Goal: Task Accomplishment & Management: Manage account settings

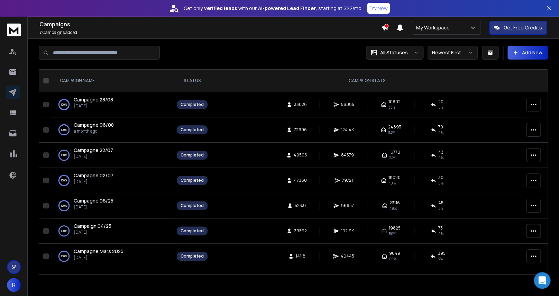
click at [284, 55] on div at bounding box center [166, 53] width 255 height 14
click at [272, 47] on div at bounding box center [166, 53] width 255 height 14
click at [8, 111] on link at bounding box center [13, 113] width 14 height 14
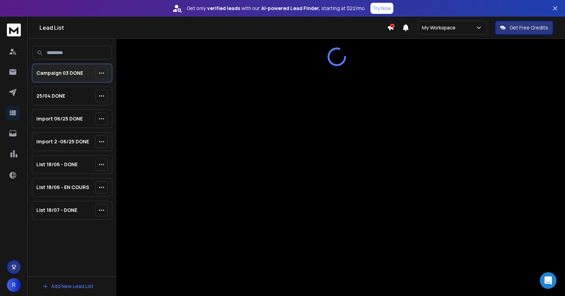
click at [101, 189] on icon "button" at bounding box center [101, 187] width 6 height 6
click at [80, 203] on p "Edit List Name" at bounding box center [83, 202] width 33 height 7
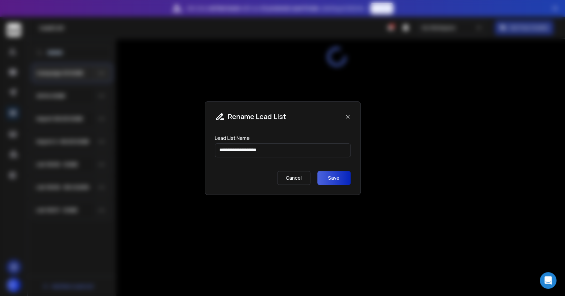
click at [249, 153] on input "**********" at bounding box center [283, 150] width 136 height 14
type input "**********"
click at [331, 181] on button "Save" at bounding box center [333, 178] width 33 height 14
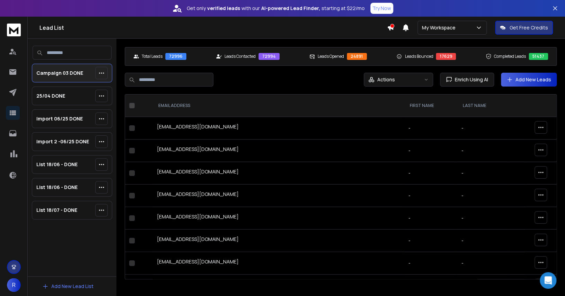
click at [69, 209] on p "List 18/07 - DONE" at bounding box center [56, 210] width 41 height 7
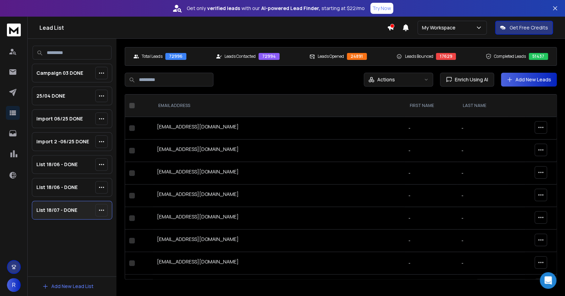
click at [67, 117] on p "import 06/25 DONE" at bounding box center [59, 118] width 46 height 7
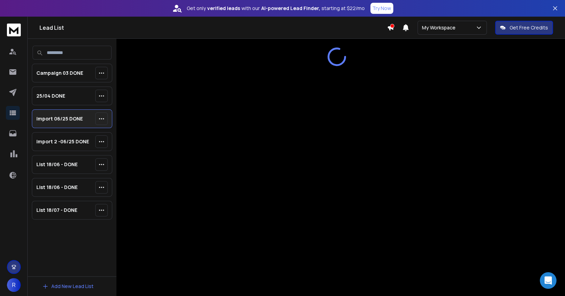
click at [58, 211] on p "List 18/07 - DONE" at bounding box center [56, 210] width 41 height 7
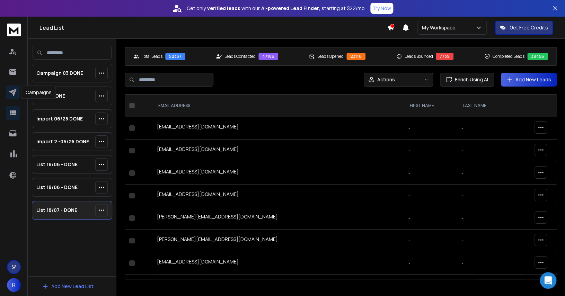
click at [12, 95] on icon at bounding box center [13, 92] width 8 height 8
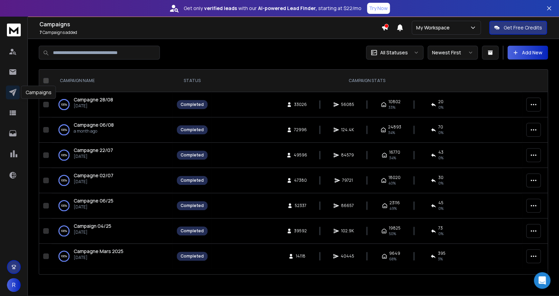
click at [220, 44] on div "Campaigns 7 Campaigns Added All Statuses Newest First Add New CAMPAIGN NAME STA…" at bounding box center [294, 194] width 532 height 310
click at [10, 111] on icon at bounding box center [13, 112] width 6 height 5
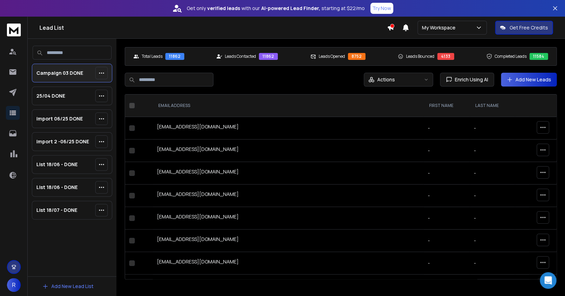
click at [59, 72] on p "Campaign 03 DONE" at bounding box center [59, 73] width 47 height 7
click at [74, 98] on div "25/04 DONE" at bounding box center [72, 96] width 80 height 19
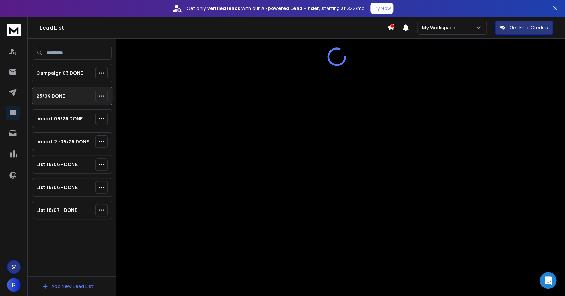
click at [78, 80] on div "Campaign 03 DONE" at bounding box center [72, 73] width 80 height 19
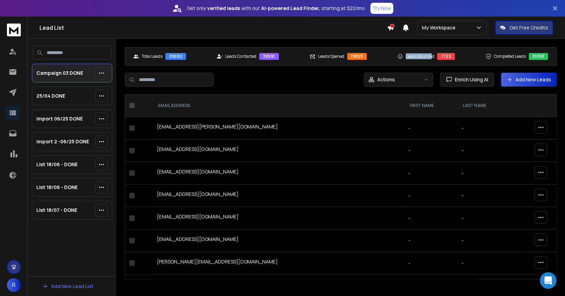
drag, startPoint x: 405, startPoint y: 57, endPoint x: 440, endPoint y: 57, distance: 34.6
click at [440, 57] on div "Leads Bounced 7722" at bounding box center [425, 56] width 57 height 7
click at [419, 57] on p "Leads Bounced" at bounding box center [419, 57] width 28 height 6
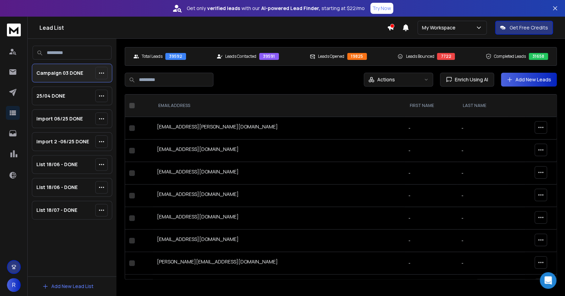
click at [390, 56] on div "Total Leads 39592 Leads Contacted 39591 Leads Opened 19825 Leads Bounced 7722 C…" at bounding box center [341, 56] width 432 height 19
click at [198, 31] on h1 "Lead List" at bounding box center [212, 28] width 347 height 8
click at [212, 23] on div "Lead List My Workspace Get Free Credits" at bounding box center [282, 28] width 565 height 22
click at [268, 84] on div "Actions Enrich Using AI Add New Leads" at bounding box center [341, 80] width 432 height 14
click at [328, 25] on h1 "Lead List" at bounding box center [212, 28] width 347 height 8
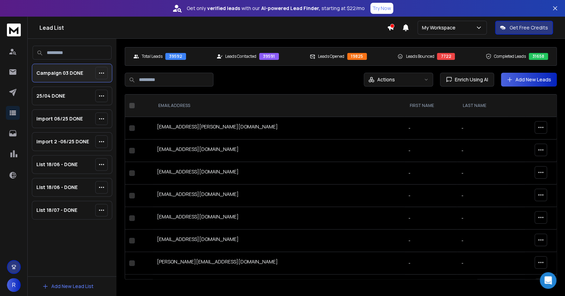
click at [50, 51] on input at bounding box center [72, 53] width 79 height 14
click at [71, 210] on p "List 18/07 - DONE" at bounding box center [56, 210] width 41 height 7
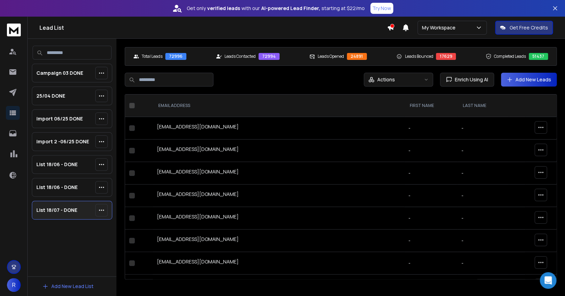
click at [154, 78] on input at bounding box center [169, 80] width 89 height 14
paste input "**********"
type input "**********"
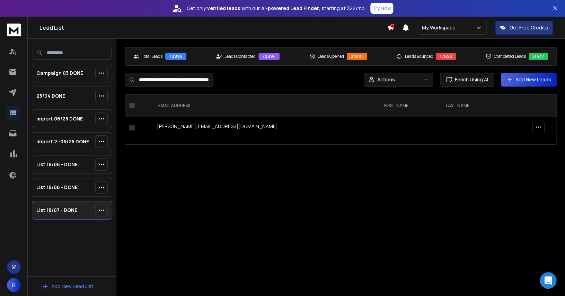
click at [150, 77] on input "**********" at bounding box center [169, 80] width 89 height 14
paste input
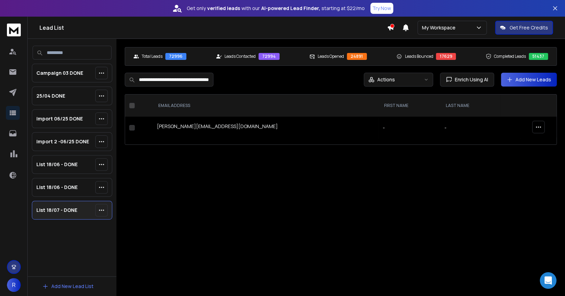
type input "**********"
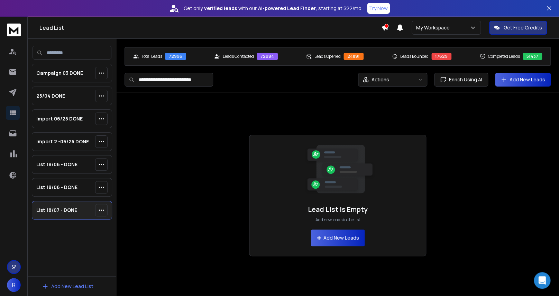
click at [164, 82] on input "**********" at bounding box center [169, 80] width 89 height 14
paste input
type input "**********"
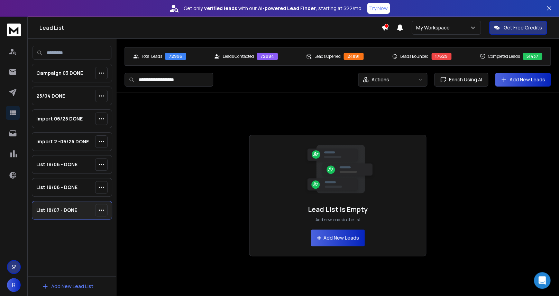
click at [152, 80] on input "**********" at bounding box center [169, 80] width 89 height 14
paste input "********"
type input "**********"
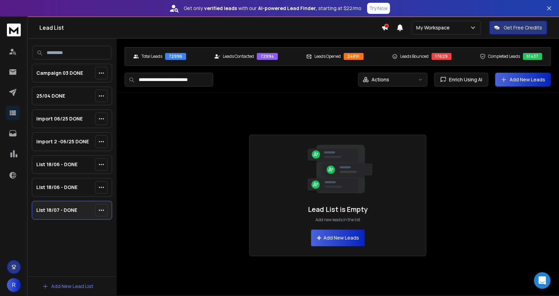
click at [177, 80] on input "**********" at bounding box center [169, 80] width 89 height 14
paste input "**"
type input "**********"
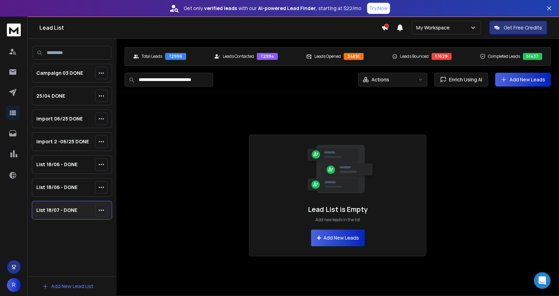
click at [177, 80] on input "**********" at bounding box center [169, 80] width 89 height 14
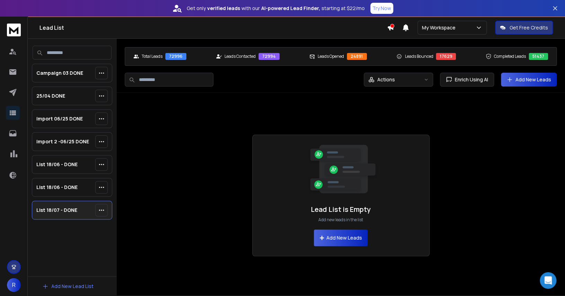
click at [176, 177] on div "Get only verified leads with our AI-powered Lead Finder, starting at $22/mo Try…" at bounding box center [282, 148] width 565 height 296
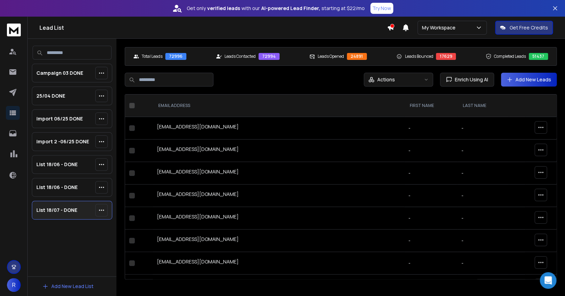
click at [269, 30] on h1 "Lead List" at bounding box center [212, 28] width 347 height 8
click at [283, 28] on h1 "Lead List" at bounding box center [212, 28] width 347 height 8
click at [322, 88] on div "Total Leads 72996 Leads Contacted 72994 Leads Opened 24891 Leads Bounced 17629 …" at bounding box center [340, 65] width 448 height 53
click at [171, 36] on div "Lead List My Workspace Get Free Credits" at bounding box center [282, 28] width 565 height 22
click at [232, 31] on h1 "Lead List" at bounding box center [212, 28] width 347 height 8
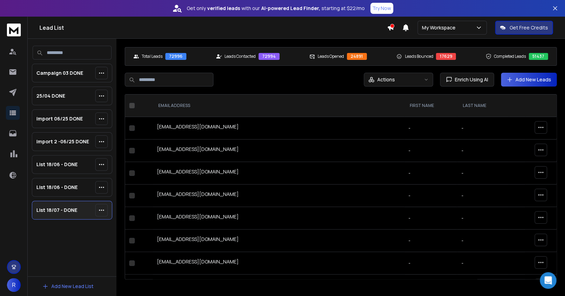
click at [303, 22] on div "Lead List My Workspace Get Free Credits" at bounding box center [282, 28] width 565 height 22
click at [304, 30] on h1 "Lead List" at bounding box center [212, 28] width 347 height 8
click at [317, 31] on h1 "Lead List" at bounding box center [212, 28] width 347 height 8
click at [284, 28] on h1 "Lead List" at bounding box center [212, 28] width 347 height 8
click at [291, 26] on h1 "Lead List" at bounding box center [212, 28] width 347 height 8
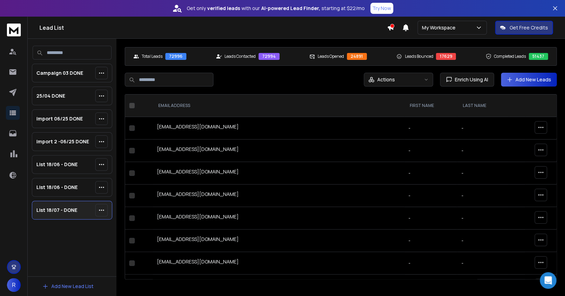
click at [51, 285] on button "Add New Lead List" at bounding box center [68, 286] width 62 height 14
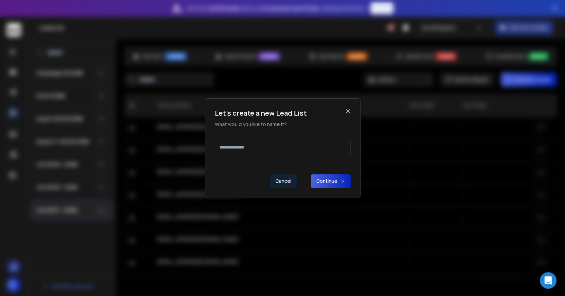
click at [280, 179] on button "Cancel" at bounding box center [283, 181] width 27 height 14
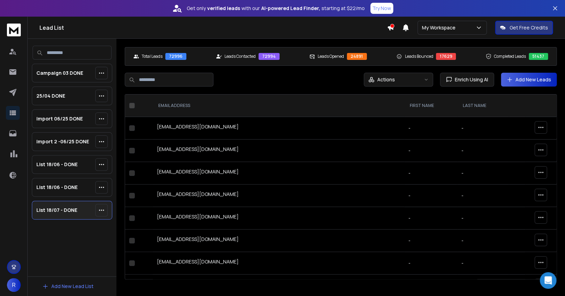
click at [51, 287] on button "Add New Lead List" at bounding box center [68, 286] width 62 height 14
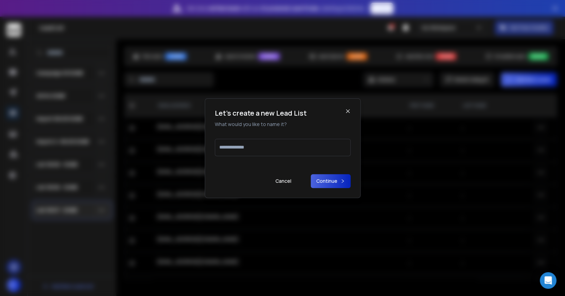
click at [308, 148] on input at bounding box center [283, 147] width 136 height 17
type input "**********"
click at [333, 181] on button "Continue" at bounding box center [330, 181] width 40 height 14
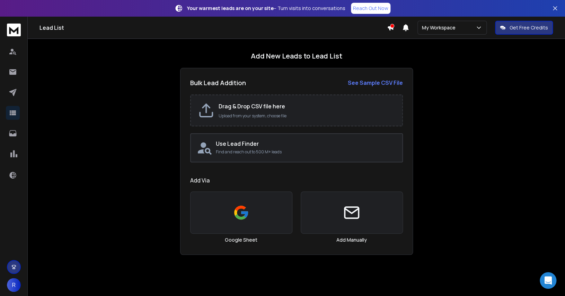
click at [268, 107] on h2 "Drag & Drop CSV file here" at bounding box center [306, 106] width 177 height 8
type input "**********"
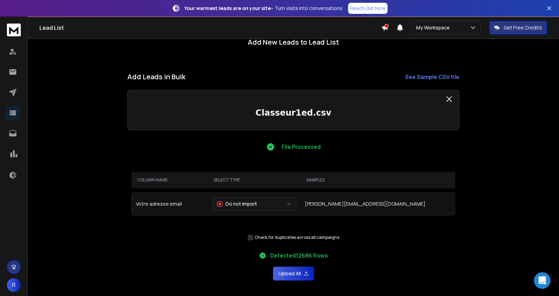
scroll to position [27, 0]
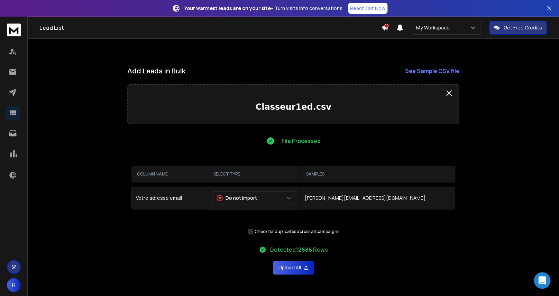
click at [449, 94] on icon at bounding box center [449, 93] width 8 height 8
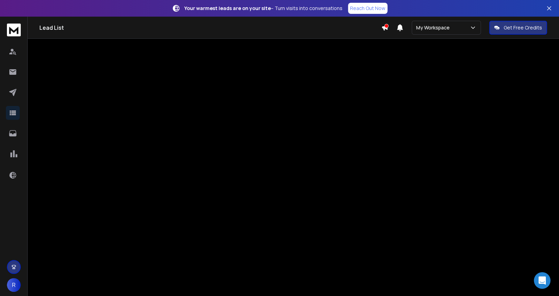
scroll to position [0, 0]
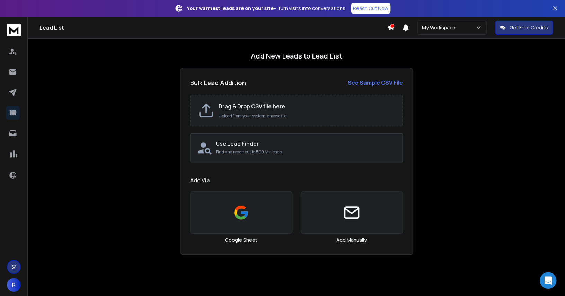
click at [252, 109] on h2 "Drag & Drop CSV file here" at bounding box center [306, 106] width 177 height 8
type input "**********"
click at [240, 117] on p "Upload from your system, choose file" at bounding box center [306, 116] width 177 height 6
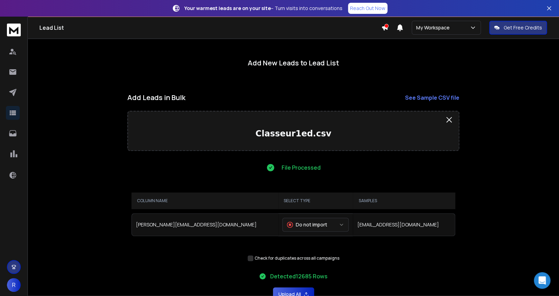
click at [304, 224] on button "Do not import" at bounding box center [315, 225] width 66 height 14
click at [448, 118] on icon at bounding box center [450, 120] width 6 height 6
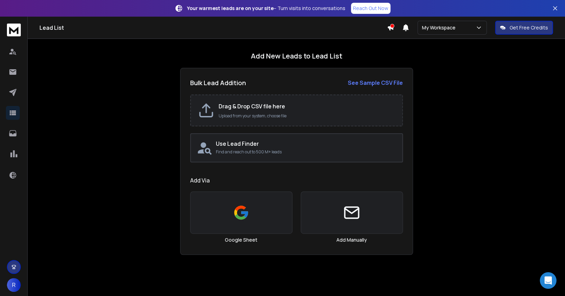
click at [270, 103] on h2 "Drag & Drop CSV file here" at bounding box center [306, 106] width 177 height 8
type input "**********"
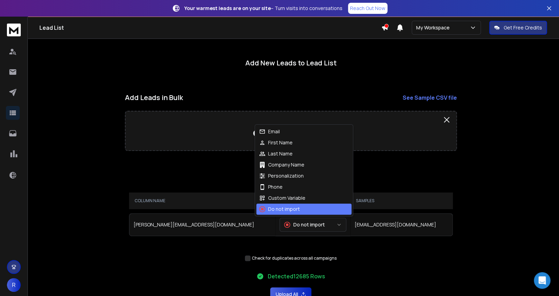
click at [288, 226] on div "Do not import" at bounding box center [304, 224] width 40 height 7
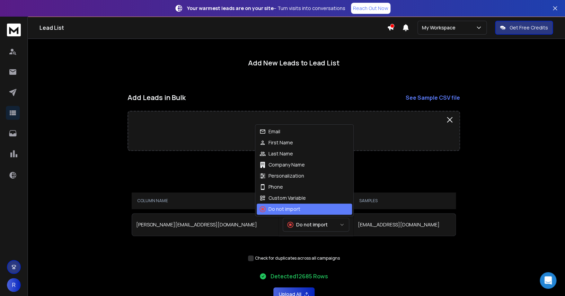
click at [214, 249] on div "Classeur1ed.csv File Processed COLUMN NAME SELECT TYPE SAMPLES gilbert.raballan…" at bounding box center [293, 206] width 332 height 190
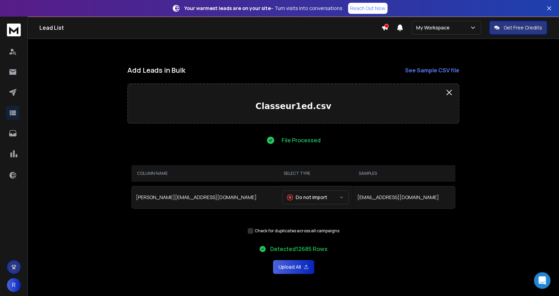
scroll to position [19, 0]
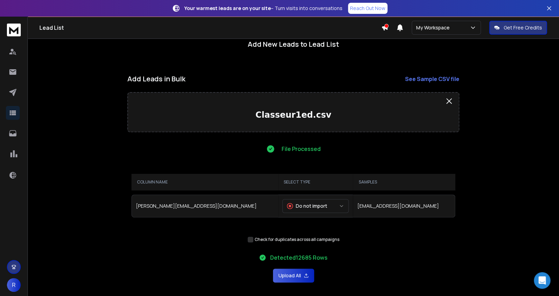
click at [449, 97] on div "Classeur1ed.csv" at bounding box center [293, 112] width 332 height 40
click at [449, 102] on icon at bounding box center [449, 101] width 8 height 8
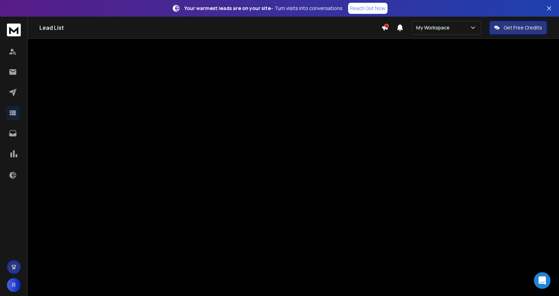
scroll to position [0, 0]
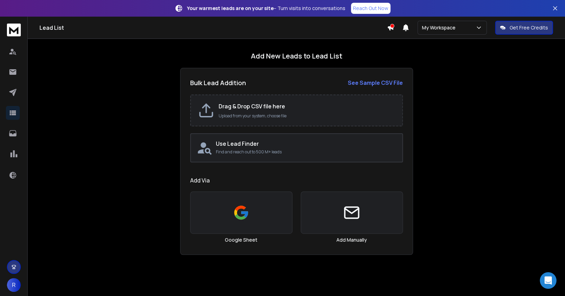
click at [402, 83] on strong "See Sample CSV File" at bounding box center [375, 83] width 55 height 8
click at [263, 108] on h2 "Drag & Drop CSV file here" at bounding box center [306, 106] width 177 height 8
type input "**********"
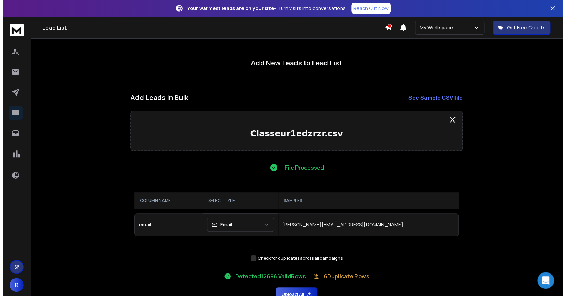
scroll to position [27, 0]
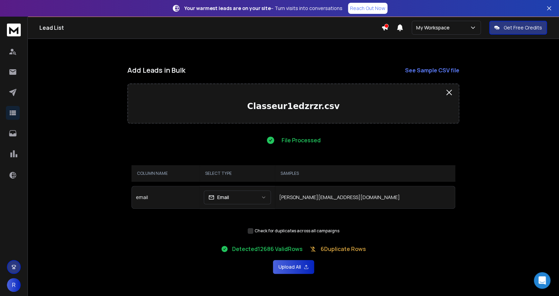
click at [279, 233] on label "Check for duplicates across all campaigns" at bounding box center [297, 231] width 85 height 6
click at [253, 233] on button "Check for duplicates across all campaigns" at bounding box center [251, 231] width 6 height 6
click at [292, 268] on button "Upload All" at bounding box center [293, 267] width 41 height 14
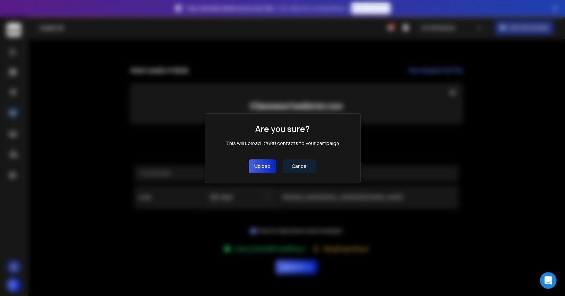
click at [258, 164] on button "Upload" at bounding box center [262, 166] width 27 height 14
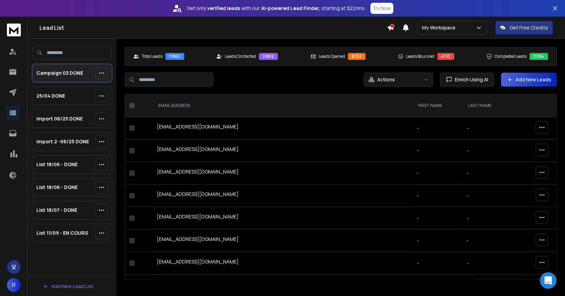
click at [62, 238] on div "List 11/09 - EN COURS" at bounding box center [72, 233] width 80 height 19
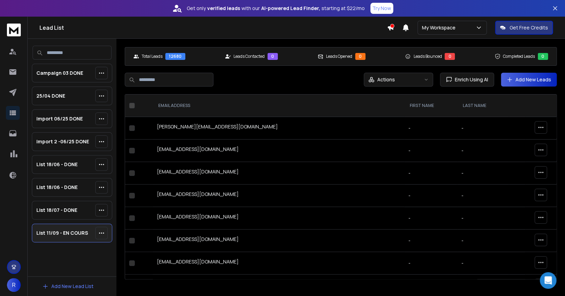
click at [80, 254] on div "Campaign 03 DONE 25/04 DONE import 06/25 DONE import 2 -06/25 DONE List 18/06 -…" at bounding box center [72, 166] width 89 height 205
click at [18, 94] on link at bounding box center [13, 92] width 14 height 14
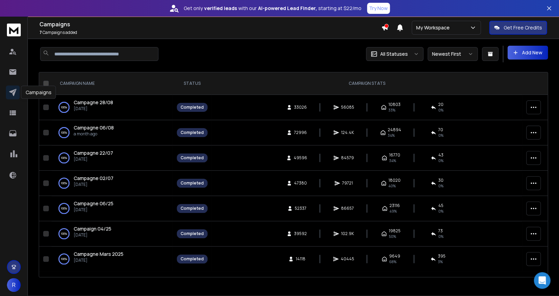
click at [534, 103] on button "button" at bounding box center [533, 107] width 15 height 14
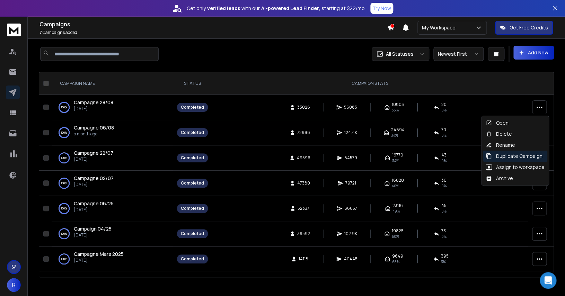
click at [504, 157] on div "Duplicate Campaign" at bounding box center [513, 156] width 57 height 7
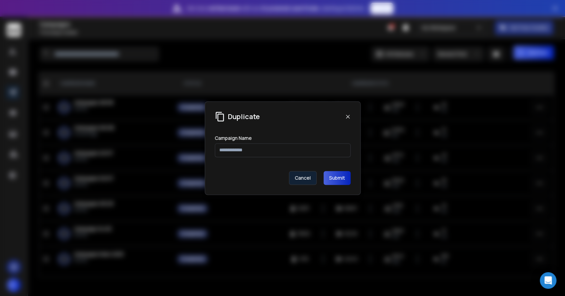
click at [301, 180] on p "Cancel" at bounding box center [303, 178] width 28 height 14
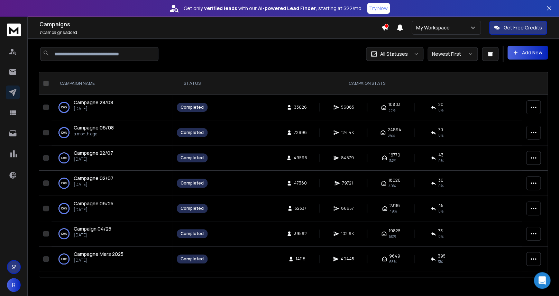
click at [532, 104] on button "button" at bounding box center [533, 107] width 15 height 14
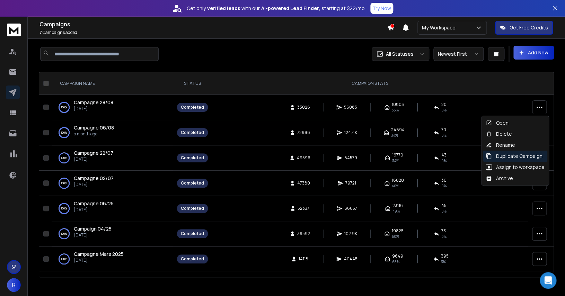
click at [507, 157] on div "Duplicate Campaign" at bounding box center [513, 156] width 57 height 7
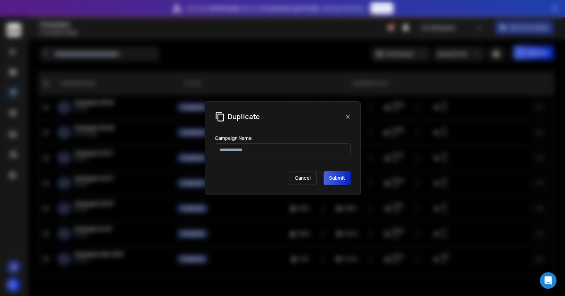
click at [267, 147] on input "text" at bounding box center [283, 150] width 136 height 14
type input "**********"
click at [339, 173] on button "Submit" at bounding box center [336, 178] width 27 height 14
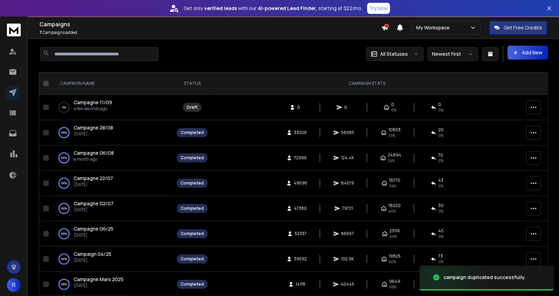
click at [85, 106] on p "a few seconds ago" at bounding box center [93, 109] width 38 height 6
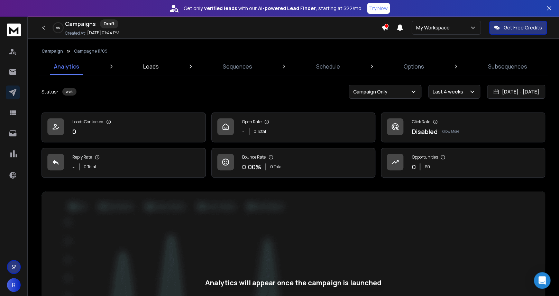
click at [152, 67] on p "Leads" at bounding box center [151, 66] width 16 height 8
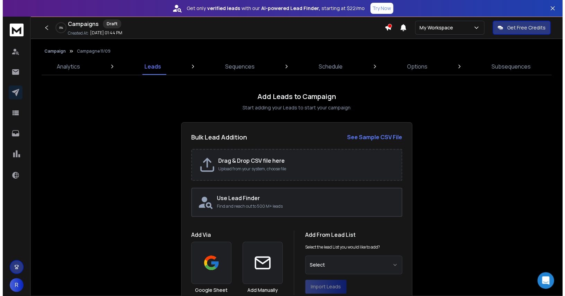
scroll to position [19, 0]
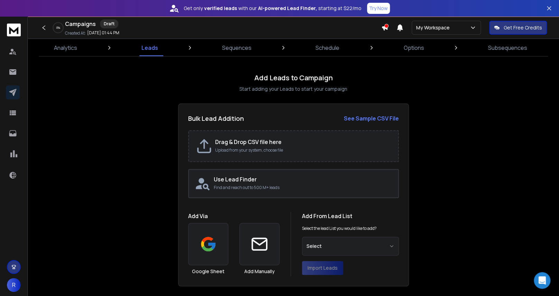
click at [368, 242] on button "Select" at bounding box center [350, 246] width 97 height 19
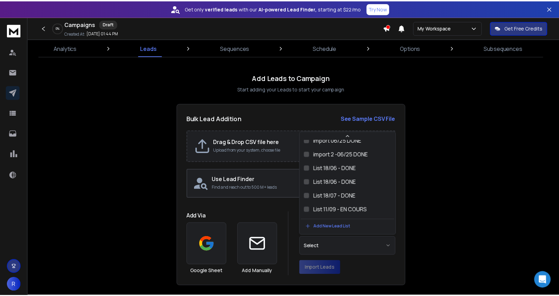
scroll to position [36, 0]
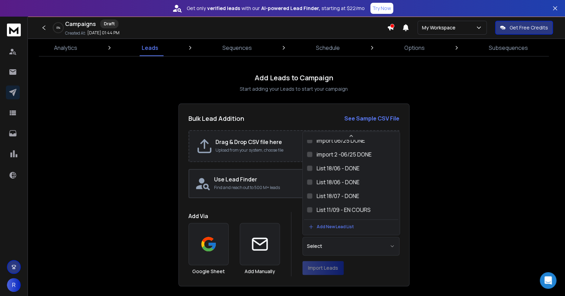
click at [364, 211] on div "List 11/09 - EN COURS" at bounding box center [343, 210] width 54 height 8
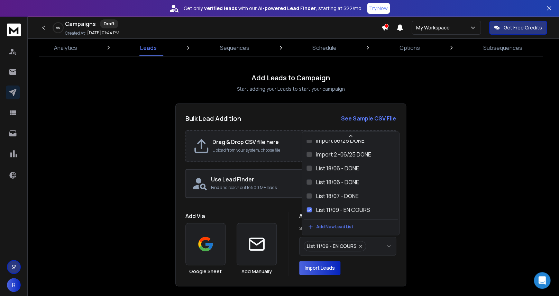
click at [325, 270] on button "Import Leads" at bounding box center [319, 268] width 41 height 14
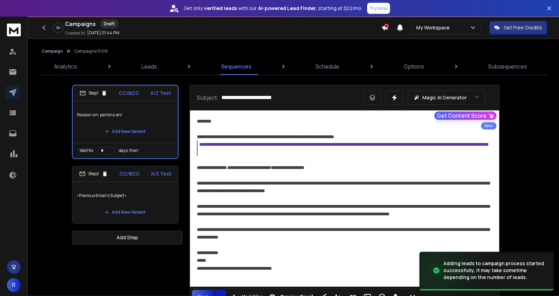
scroll to position [20, 0]
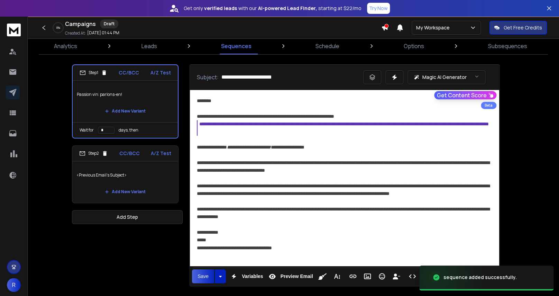
click at [306, 48] on div "Analytics Leads Sequences Schedule Options Subsequences" at bounding box center [291, 46] width 504 height 17
click at [322, 47] on p "Schedule" at bounding box center [328, 46] width 24 height 8
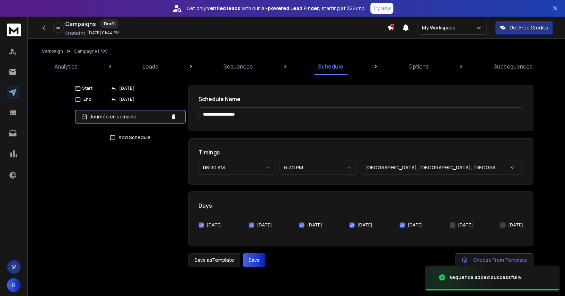
click at [134, 85] on p "Thu Aug 28 2025" at bounding box center [126, 88] width 15 height 6
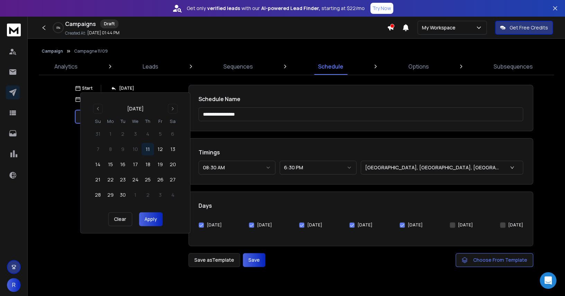
click at [147, 148] on button "11" at bounding box center [148, 149] width 12 height 12
click at [154, 216] on button "Apply" at bounding box center [151, 219] width 24 height 14
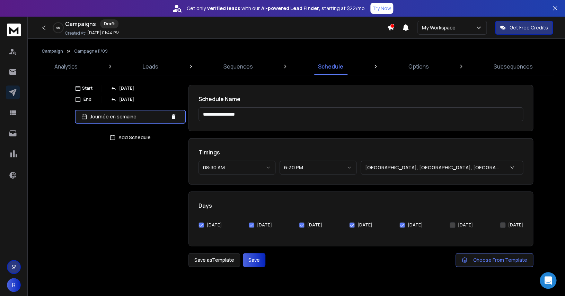
click at [157, 100] on div "End Tue Sep 30 2025" at bounding box center [130, 99] width 111 height 7
click at [130, 100] on p "Tue Sep 30 2025" at bounding box center [126, 100] width 15 height 6
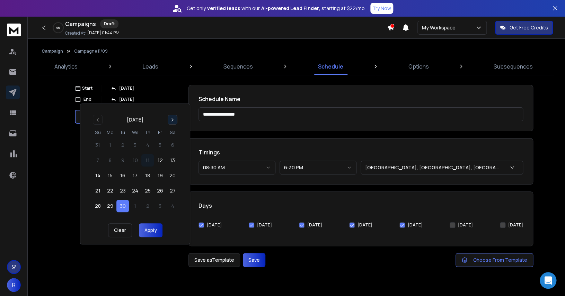
click at [173, 119] on icon "Go to next month" at bounding box center [173, 120] width 6 height 6
click at [163, 209] on button "31" at bounding box center [160, 206] width 12 height 12
click at [153, 229] on button "Apply" at bounding box center [151, 230] width 24 height 14
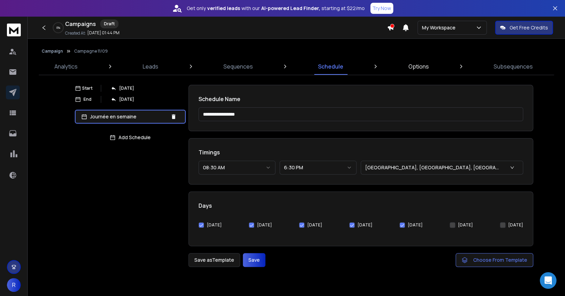
click at [416, 67] on p "Options" at bounding box center [418, 66] width 20 height 8
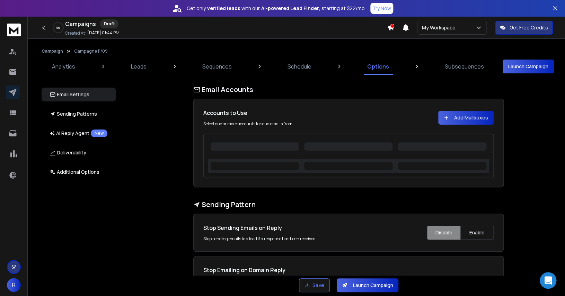
type input "*****"
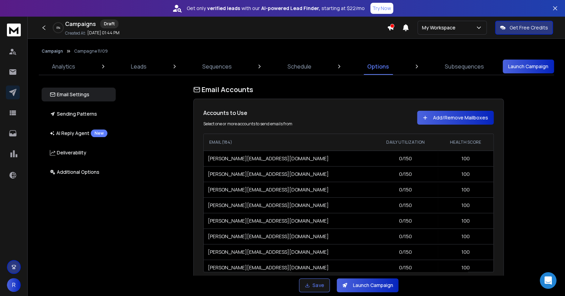
click at [533, 64] on button "Launch Campaign" at bounding box center [527, 67] width 51 height 14
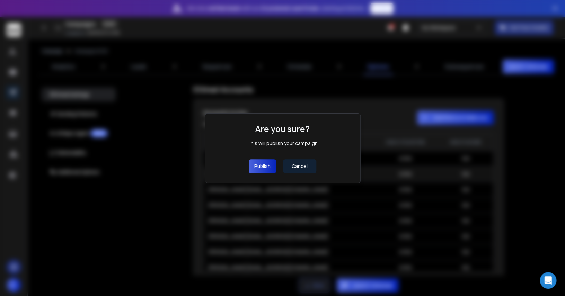
click at [270, 168] on button "Publish" at bounding box center [262, 166] width 27 height 14
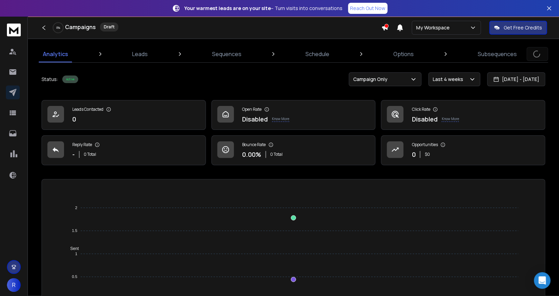
click at [162, 77] on div "Status: Active Campaign Only Last 4 weeks 14 Aug 2025 - 11 Sep 2025" at bounding box center [294, 79] width 504 height 14
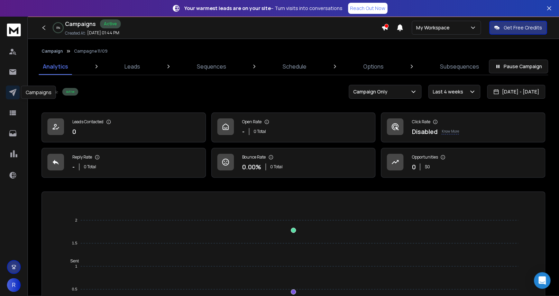
click at [13, 93] on icon at bounding box center [12, 92] width 7 height 7
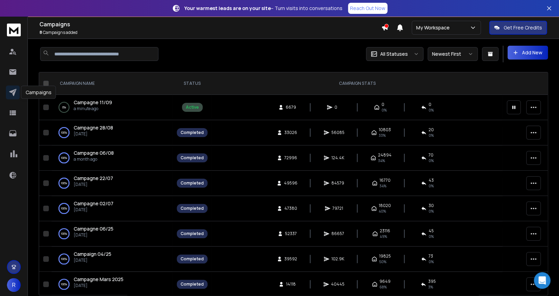
click at [246, 60] on div at bounding box center [166, 54] width 255 height 17
click at [102, 154] on span "Campagne 06/08" at bounding box center [94, 153] width 40 height 7
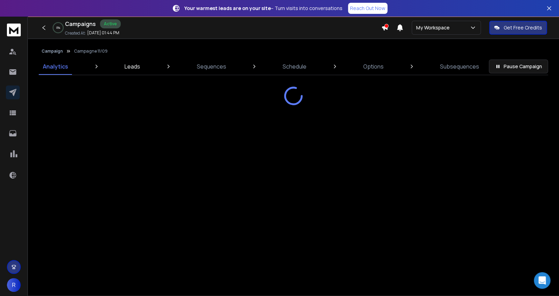
click at [138, 65] on p "Leads" at bounding box center [133, 66] width 16 height 8
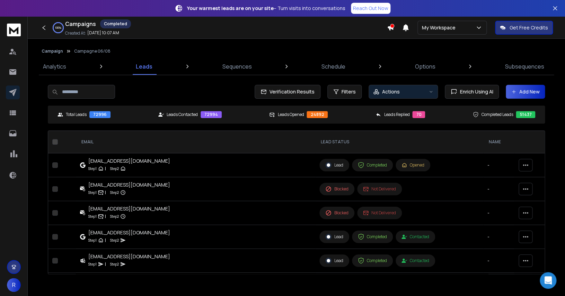
click at [398, 93] on p "Actions" at bounding box center [391, 91] width 18 height 7
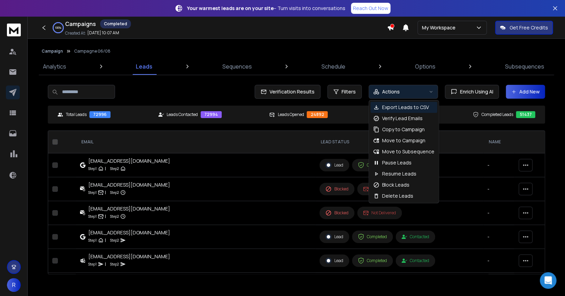
click at [398, 93] on p "Actions" at bounding box center [391, 91] width 18 height 7
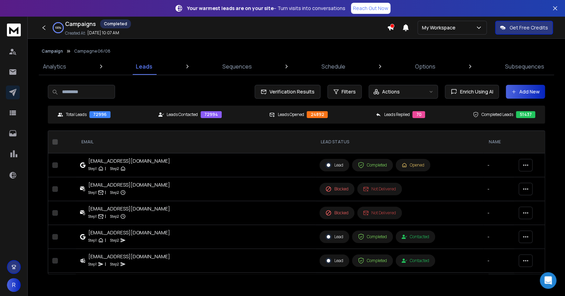
click at [123, 136] on th "EMAIL" at bounding box center [195, 142] width 239 height 22
click at [62, 175] on label "Select all 72996" at bounding box center [69, 176] width 32 height 6
click at [48, 175] on button "Select this Page" at bounding box center [47, 176] width 6 height 6
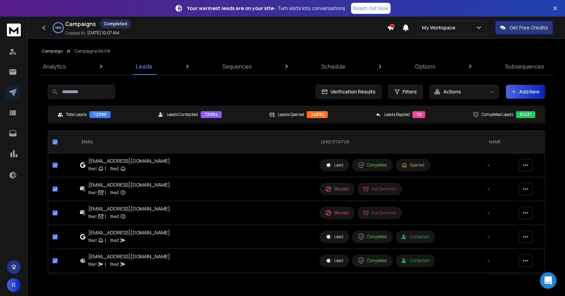
click at [228, 91] on div "Verification Results Filters Actions Add New" at bounding box center [296, 92] width 497 height 14
click at [554, 9] on icon at bounding box center [554, 8] width 4 height 4
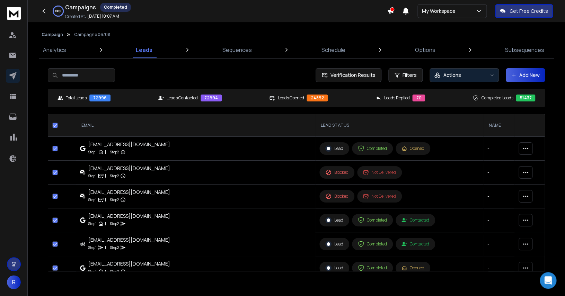
click at [451, 78] on p "Actions" at bounding box center [452, 75] width 18 height 7
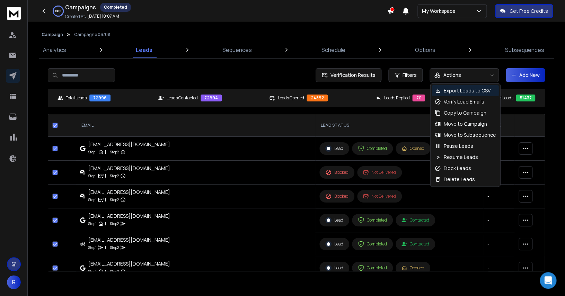
click at [455, 92] on p "Export Leads to CSV" at bounding box center [466, 90] width 47 height 7
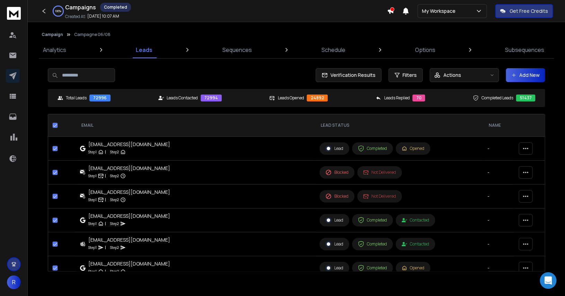
click at [261, 69] on div "Verification Results Filters Actions Add New" at bounding box center [296, 75] width 497 height 14
click at [272, 20] on div "100 % Campaigns Completed Created At: Aug 06, 2025, 10:07 AM My Workspace Get F…" at bounding box center [282, 11] width 565 height 22
click at [451, 74] on p "Actions" at bounding box center [452, 75] width 18 height 7
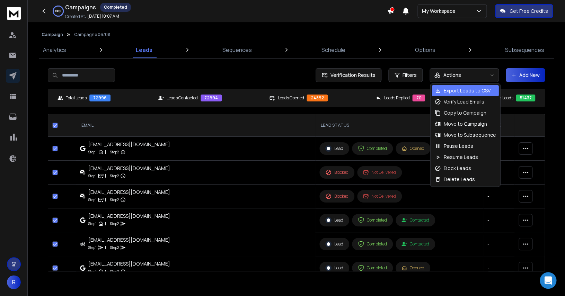
click at [450, 93] on p "Export Leads to CSV" at bounding box center [466, 90] width 47 height 7
